Goal: Navigation & Orientation: Find specific page/section

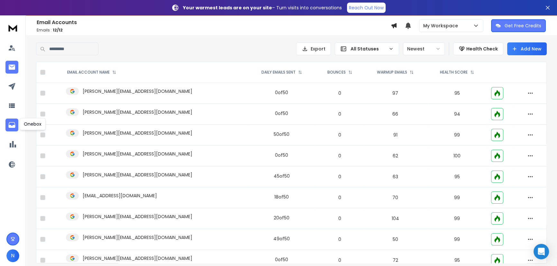
click at [11, 125] on icon at bounding box center [12, 125] width 8 height 8
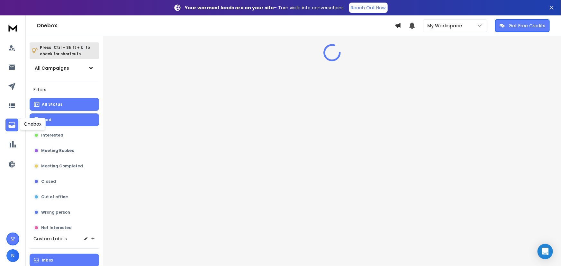
click at [76, 118] on button "Lead" at bounding box center [64, 120] width 69 height 13
click at [82, 104] on button "All Status" at bounding box center [64, 104] width 69 height 13
click at [72, 122] on button "Lead" at bounding box center [64, 120] width 69 height 13
click at [77, 105] on button "All Status" at bounding box center [64, 104] width 69 height 13
click at [67, 121] on button "Lead" at bounding box center [64, 120] width 69 height 13
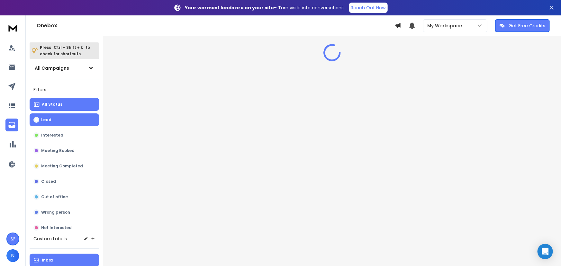
click at [68, 100] on button "All Status" at bounding box center [64, 104] width 69 height 13
click at [67, 125] on button "Lead" at bounding box center [64, 120] width 69 height 13
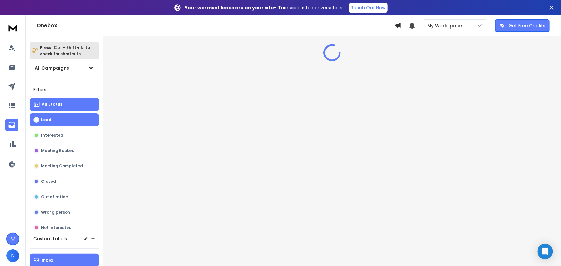
click at [65, 102] on button "All Status" at bounding box center [64, 104] width 69 height 13
click at [67, 122] on button "Lead" at bounding box center [64, 120] width 69 height 13
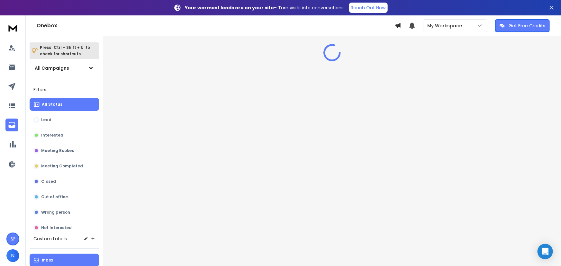
drag, startPoint x: 67, startPoint y: 122, endPoint x: 71, endPoint y: 107, distance: 15.7
click at [67, 122] on button "Lead" at bounding box center [64, 120] width 69 height 13
click at [72, 102] on button "All Status" at bounding box center [64, 104] width 69 height 13
click at [61, 104] on button "All Status" at bounding box center [64, 104] width 69 height 13
click at [58, 108] on button "All Status" at bounding box center [64, 104] width 69 height 13
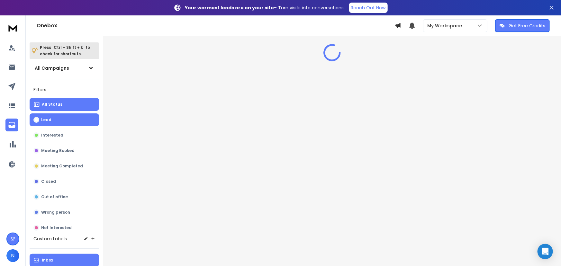
click at [53, 118] on button "Lead" at bounding box center [64, 120] width 69 height 13
click at [15, 138] on link at bounding box center [12, 144] width 15 height 15
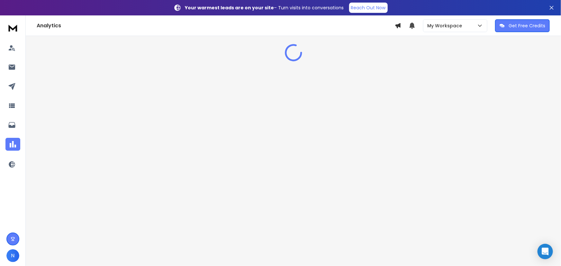
click at [18, 113] on div at bounding box center [12, 106] width 15 height 15
click at [16, 108] on link at bounding box center [11, 105] width 13 height 13
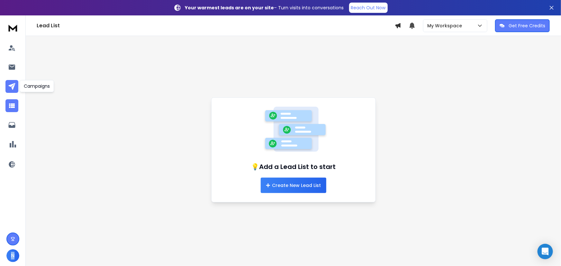
click at [14, 81] on link at bounding box center [11, 86] width 13 height 13
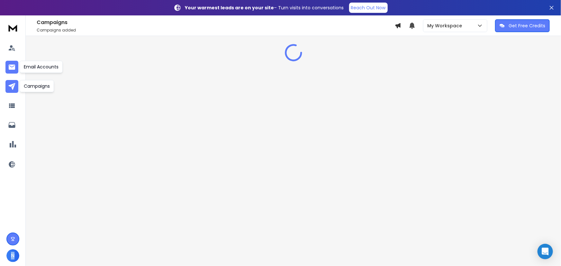
click at [18, 64] on link at bounding box center [11, 67] width 13 height 13
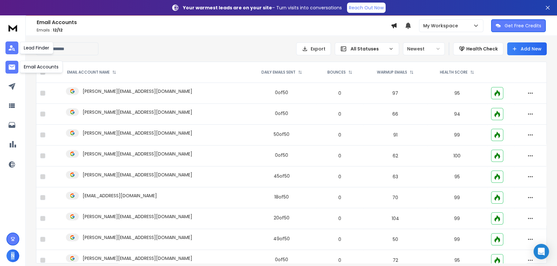
click at [10, 48] on icon at bounding box center [12, 48] width 8 height 8
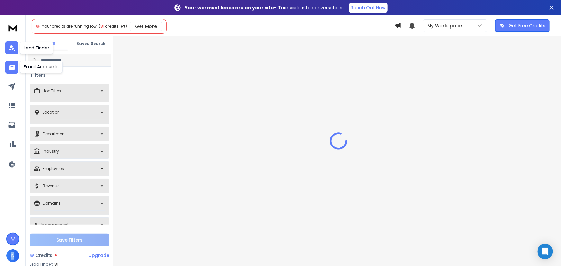
click at [11, 72] on link at bounding box center [11, 67] width 13 height 13
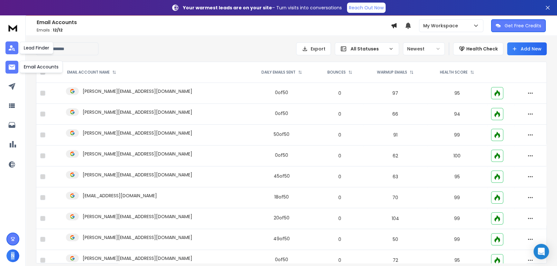
click at [13, 48] on icon at bounding box center [12, 48] width 8 height 8
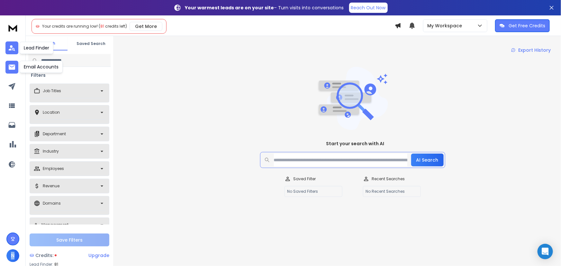
click at [10, 61] on link at bounding box center [11, 67] width 13 height 13
